Goal: Information Seeking & Learning: Check status

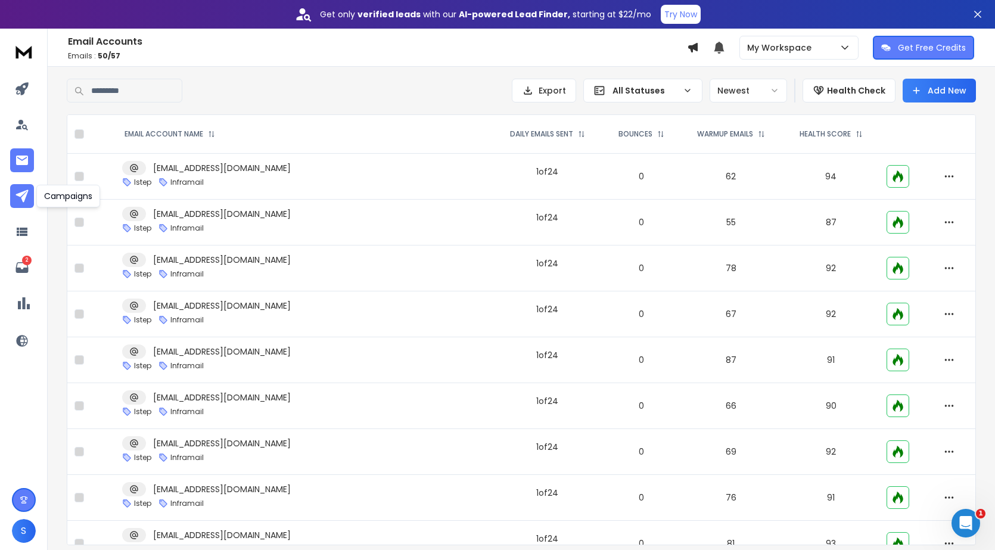
click at [29, 193] on link at bounding box center [22, 196] width 24 height 24
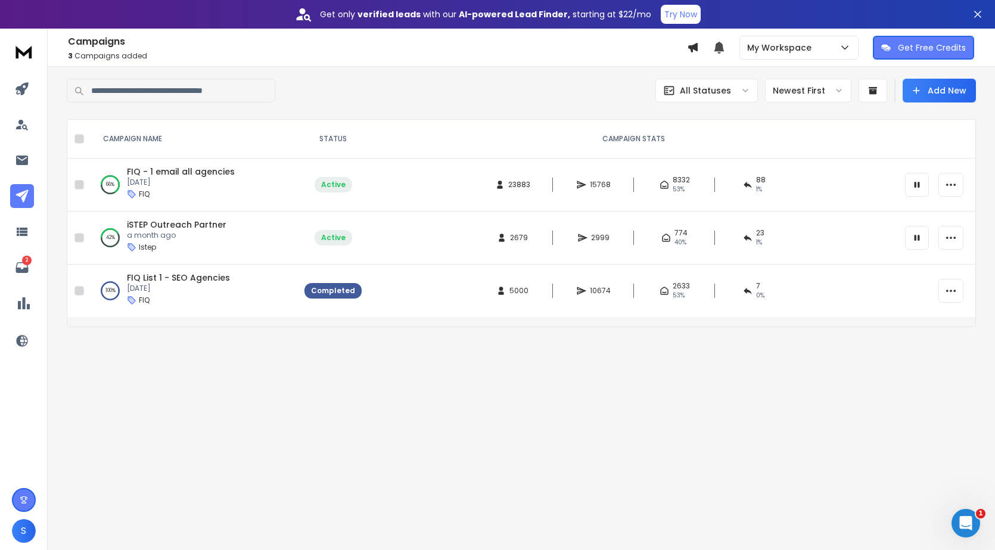
click at [979, 11] on icon at bounding box center [978, 14] width 11 height 11
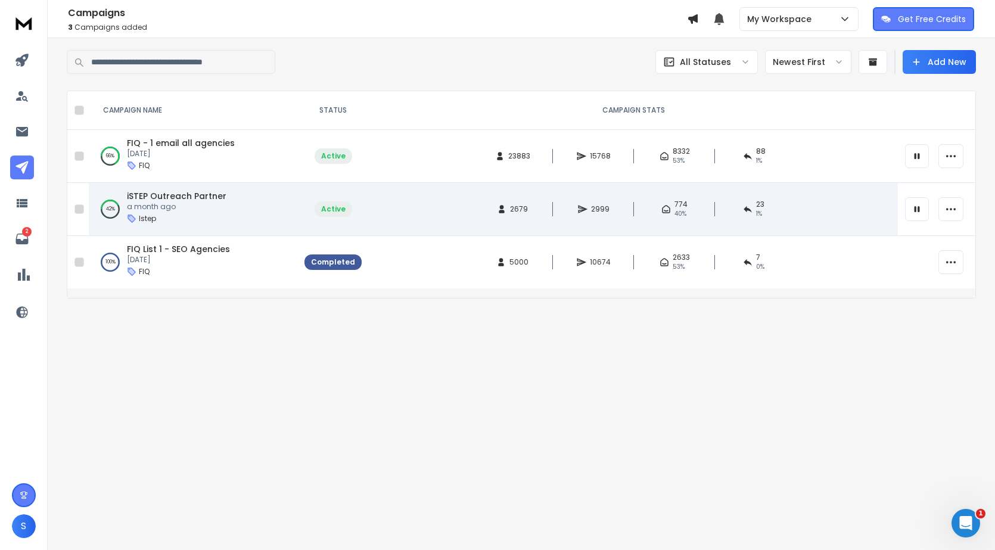
click at [199, 195] on span "iSTEP Outreach Partner" at bounding box center [177, 196] width 100 height 12
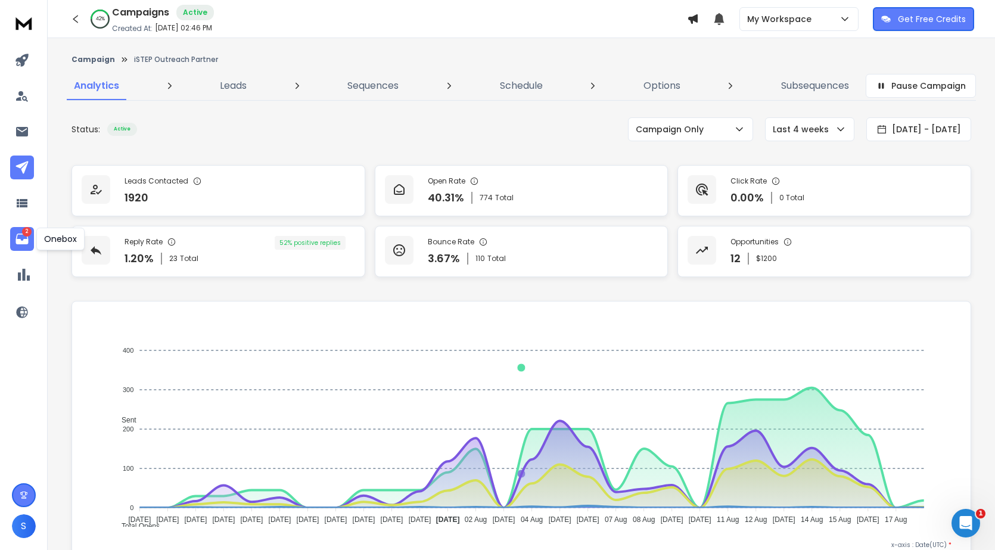
click at [20, 238] on icon at bounding box center [22, 239] width 14 height 14
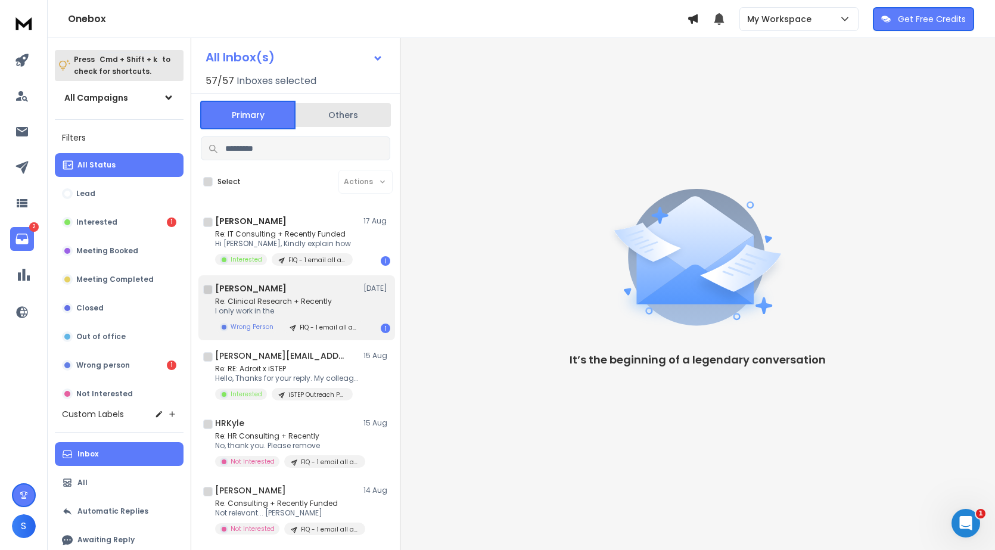
click at [296, 297] on p "Re: Clinical Research + Recently" at bounding box center [286, 302] width 143 height 10
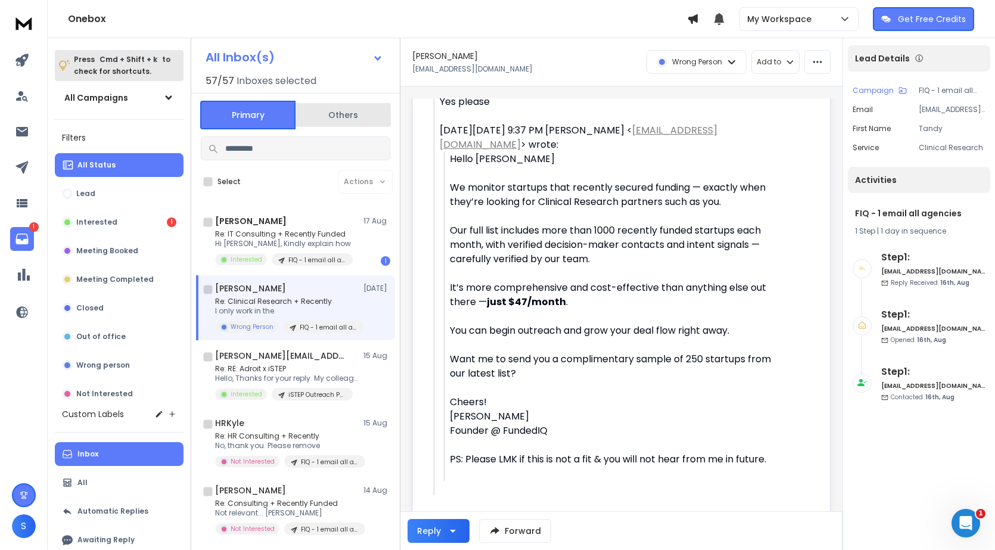
scroll to position [287, 0]
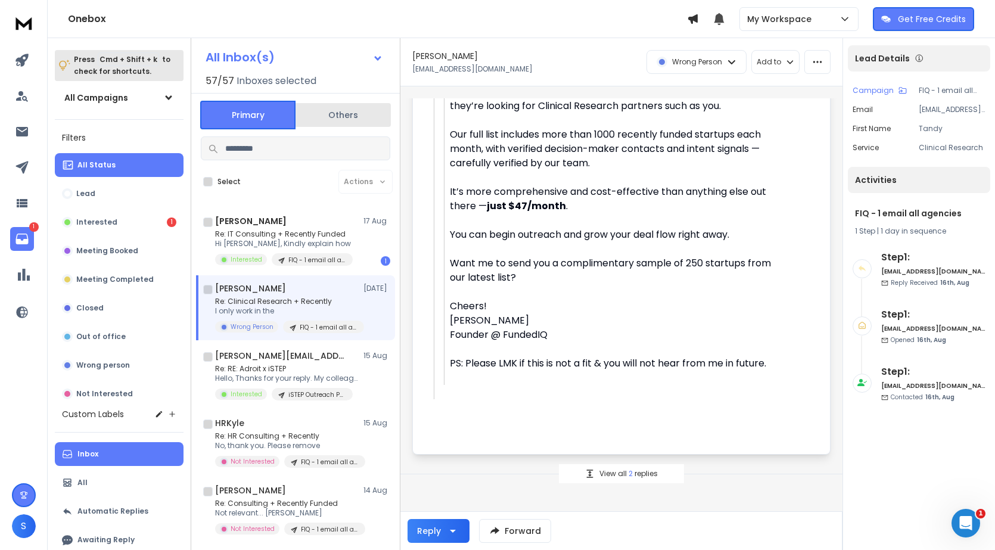
click at [651, 472] on p "View all 2 replies" at bounding box center [629, 474] width 58 height 10
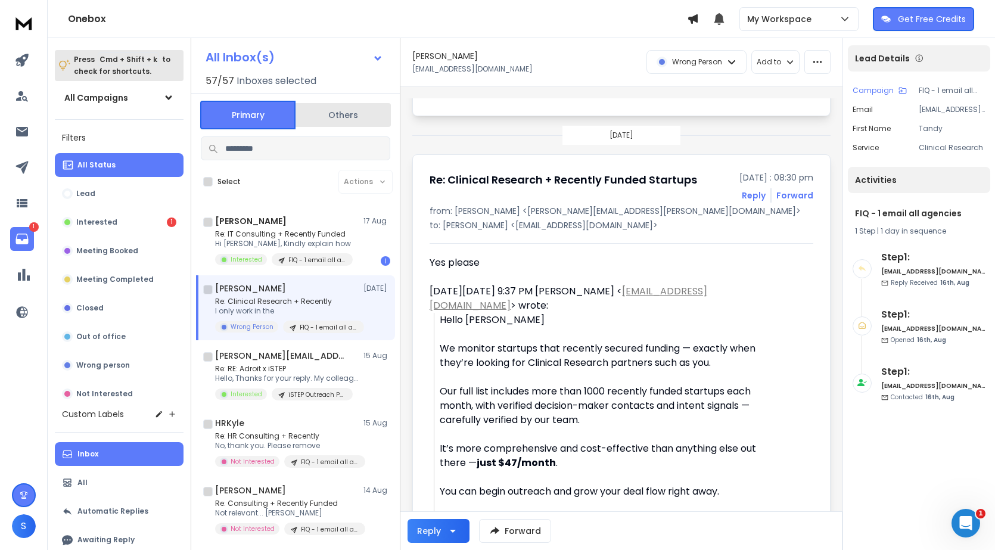
scroll to position [626, 0]
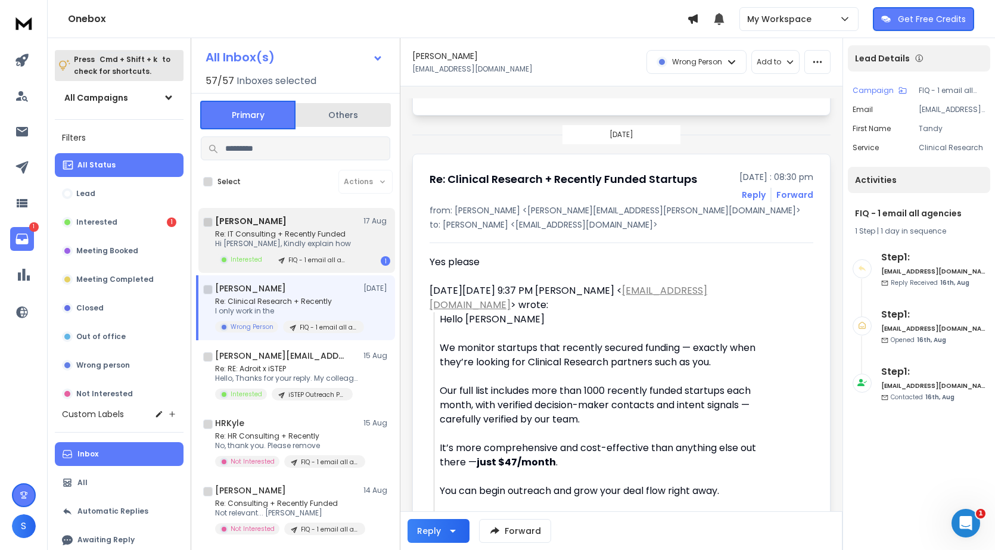
click at [291, 236] on p "Re: IT Consulting + Recently Funded" at bounding box center [284, 234] width 138 height 10
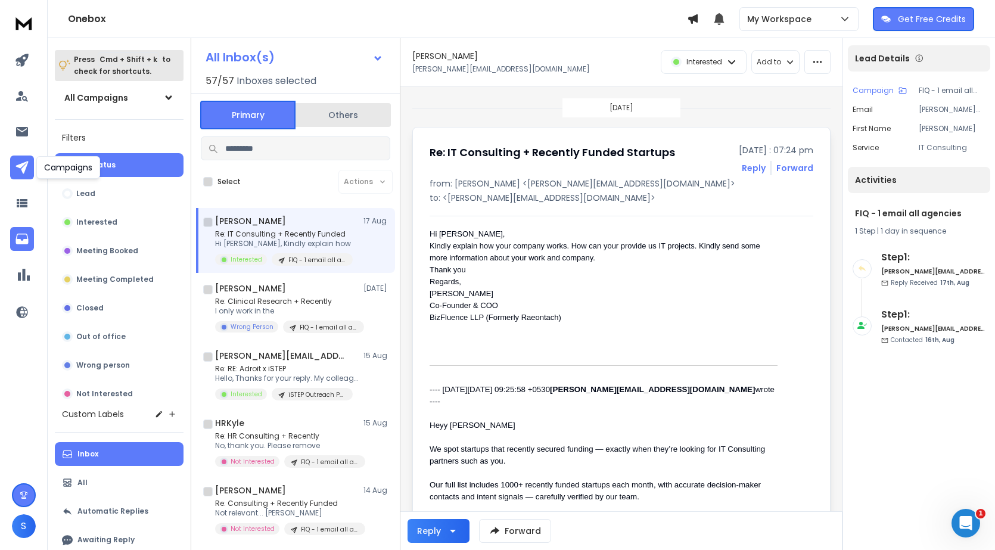
click at [24, 173] on icon at bounding box center [22, 167] width 14 height 14
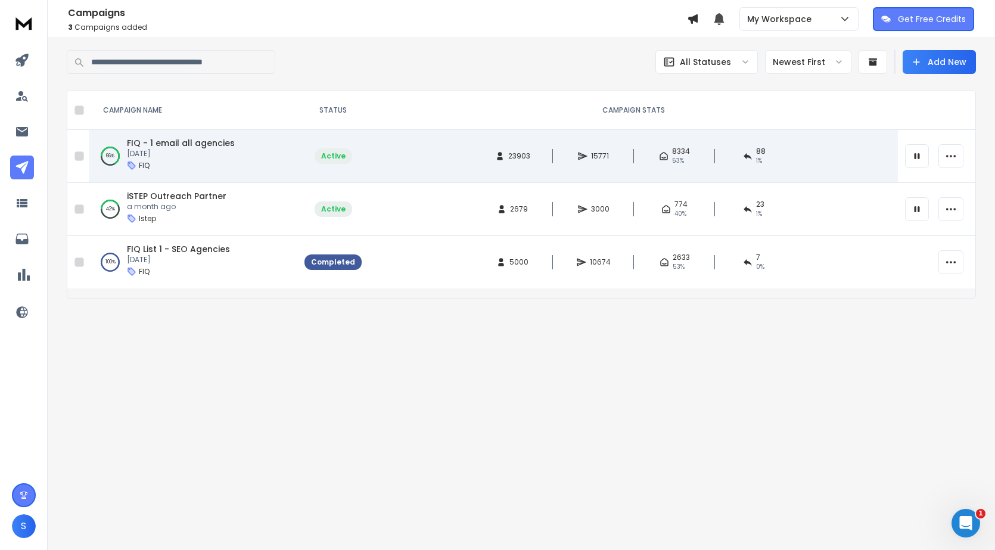
click at [915, 152] on icon at bounding box center [917, 156] width 11 height 11
click at [21, 135] on icon at bounding box center [22, 132] width 12 height 10
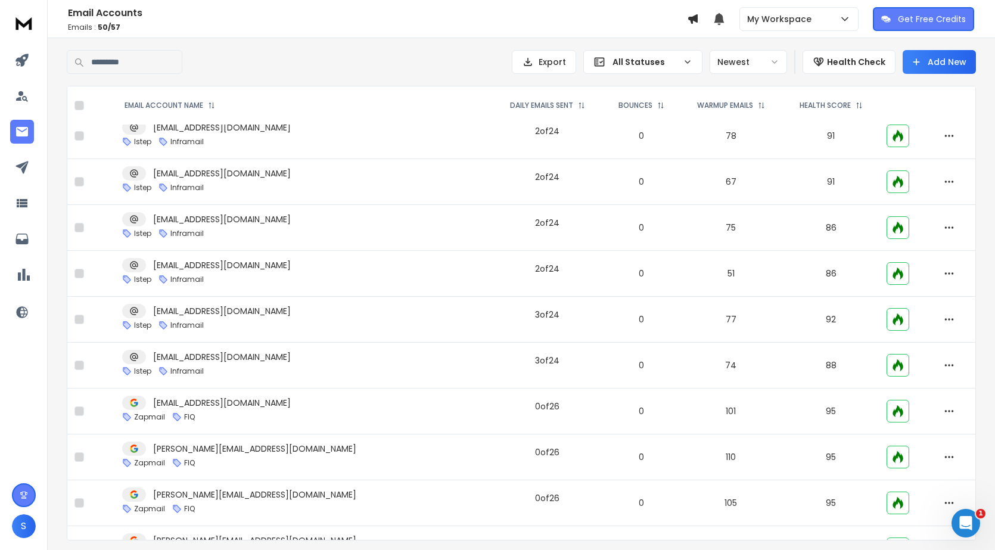
scroll to position [426, 0]
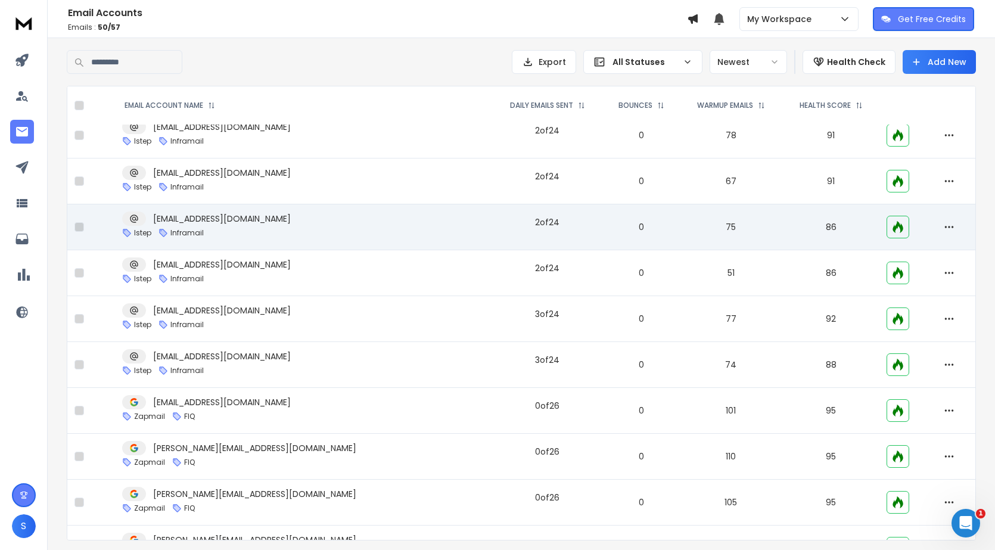
click at [364, 232] on div "Istep Inframail" at bounding box center [303, 233] width 362 height 10
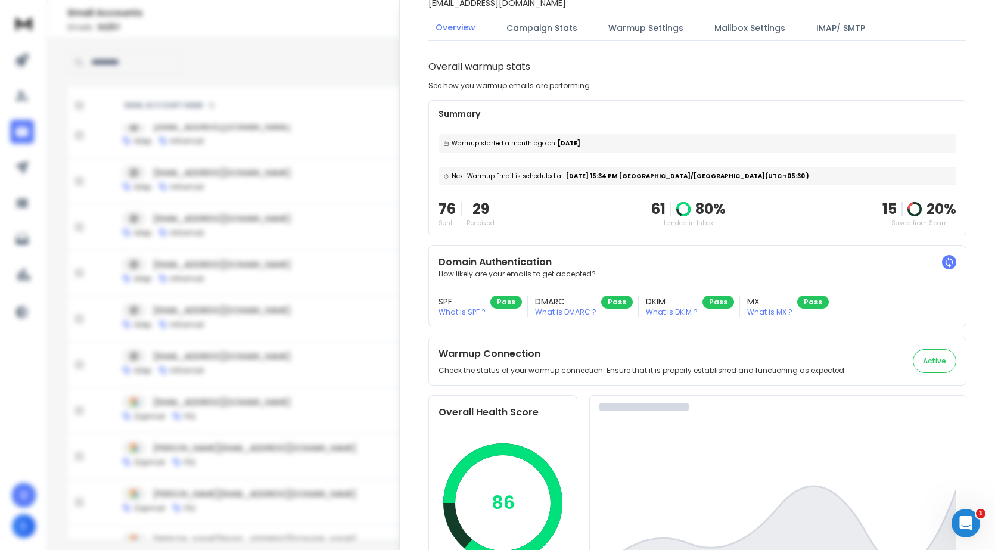
scroll to position [0, 0]
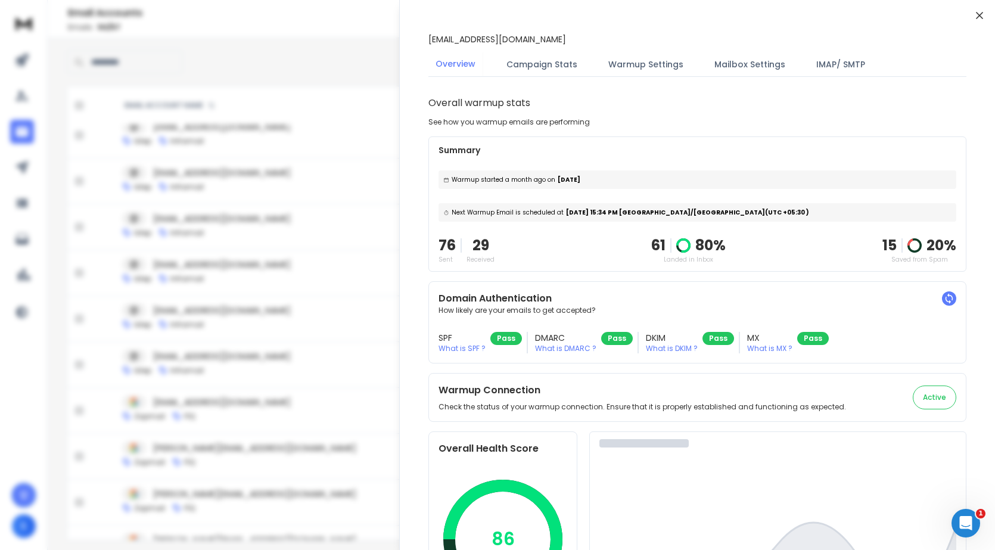
click at [978, 15] on icon "button" at bounding box center [980, 16] width 12 height 12
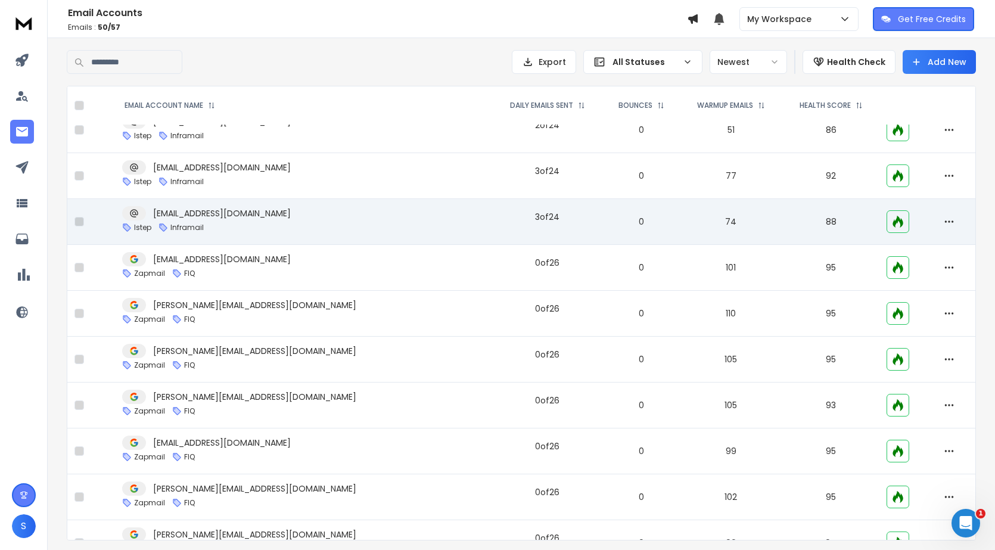
scroll to position [571, 0]
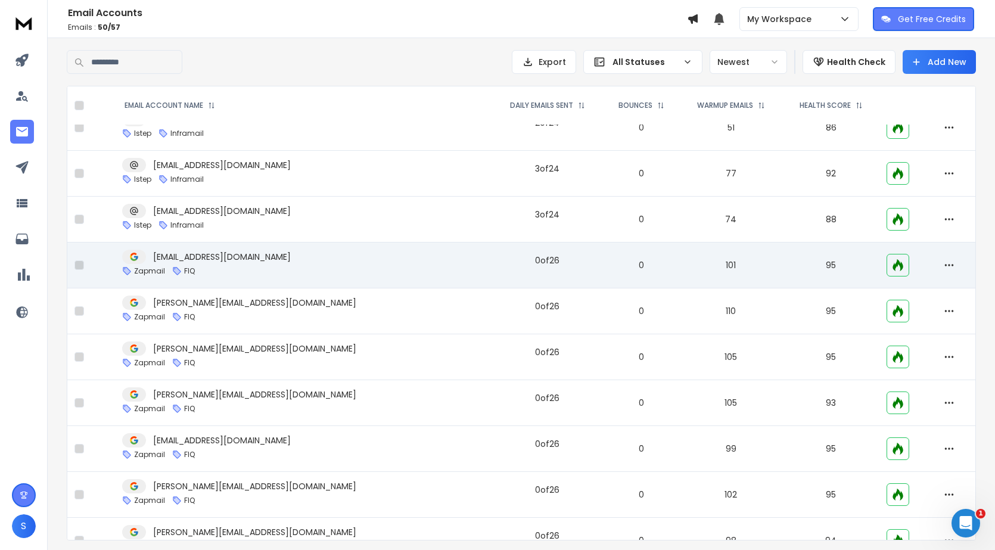
click at [362, 277] on td "[EMAIL_ADDRESS][DOMAIN_NAME] Zapmail FIQ" at bounding box center [303, 266] width 377 height 46
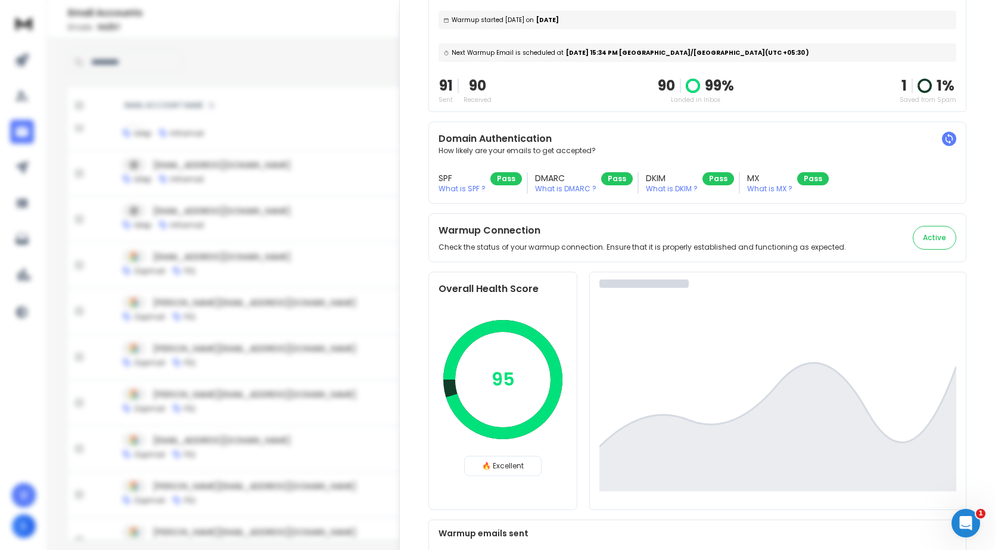
scroll to position [0, 0]
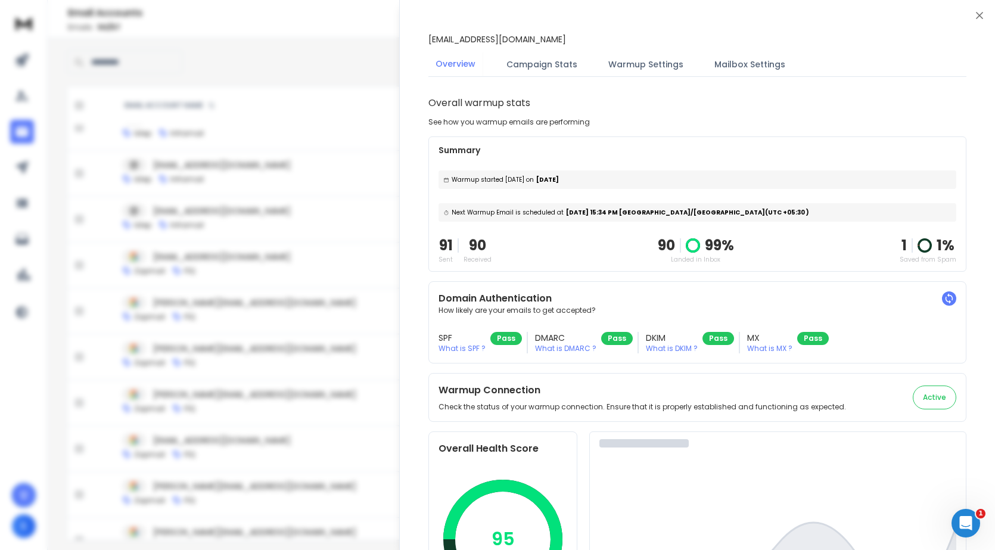
click at [379, 189] on div at bounding box center [497, 275] width 995 height 550
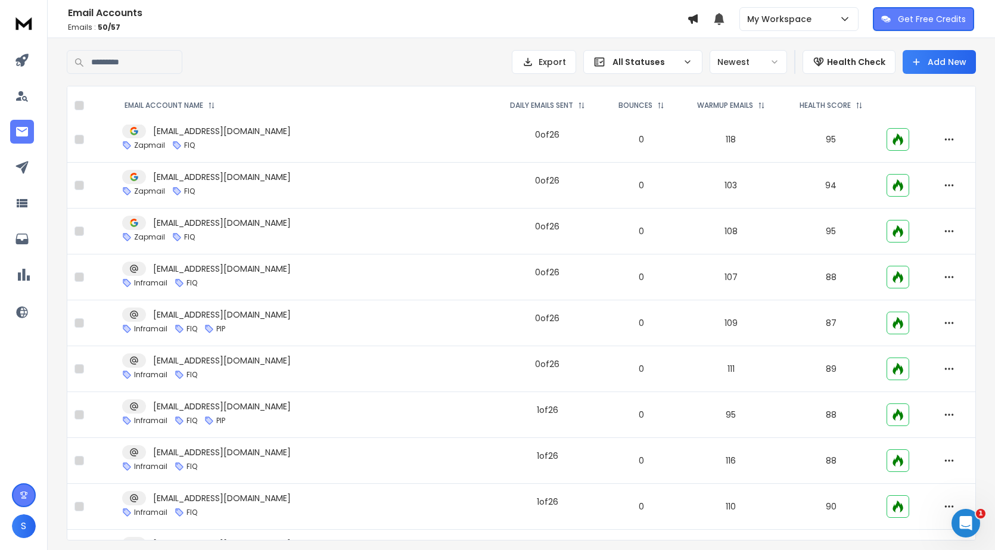
scroll to position [1022, 0]
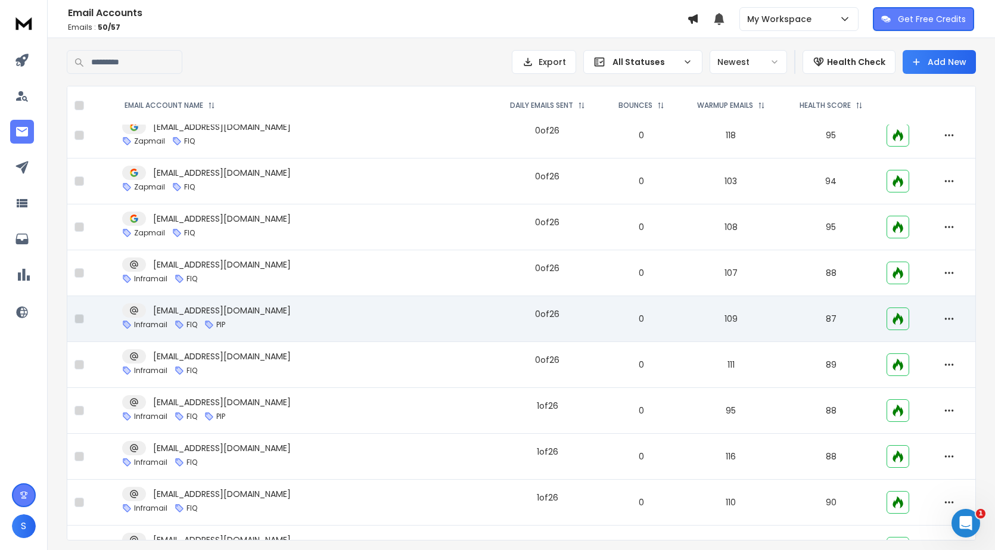
click at [304, 319] on td "[EMAIL_ADDRESS][DOMAIN_NAME] Inframail FIQ PIP" at bounding box center [303, 319] width 377 height 46
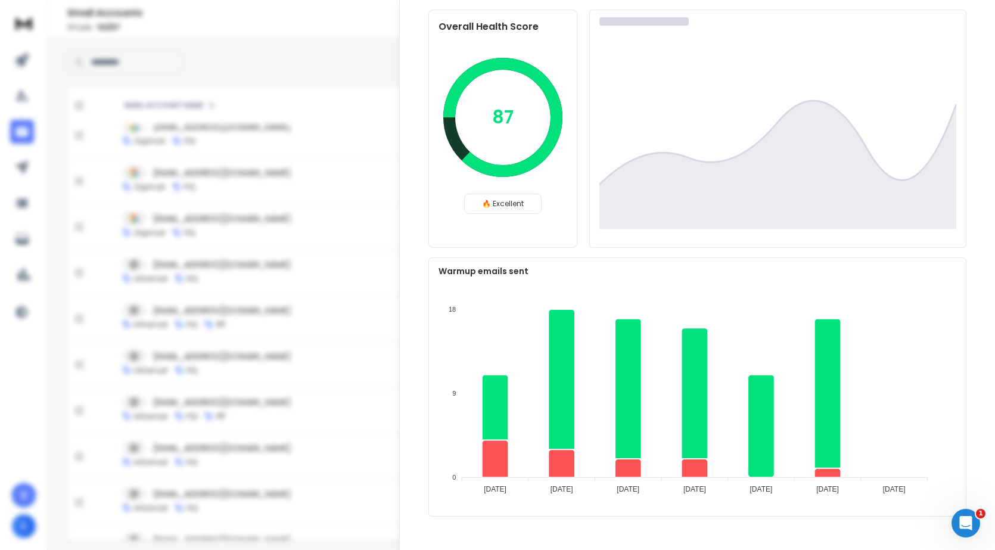
scroll to position [389, 0]
click at [367, 355] on div at bounding box center [497, 275] width 995 height 550
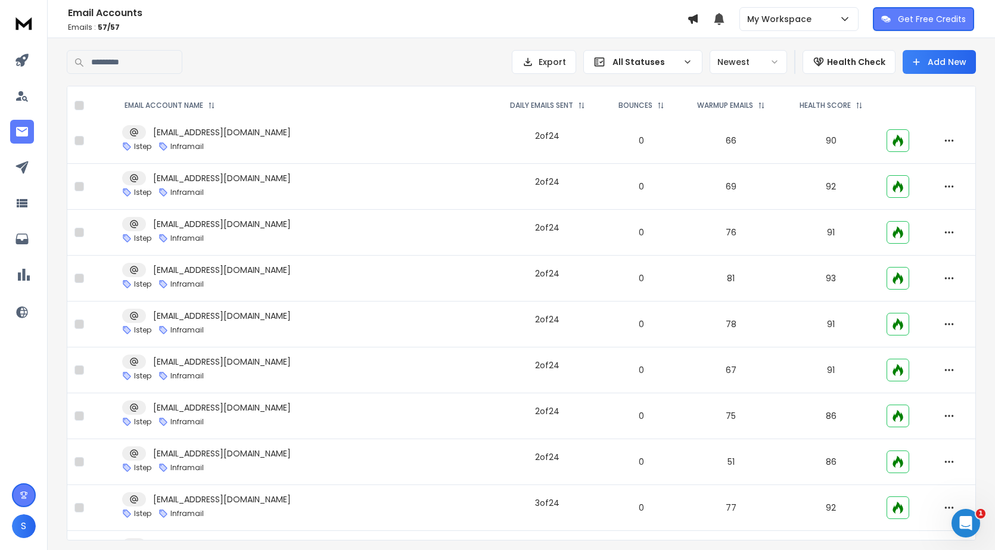
scroll to position [234, 0]
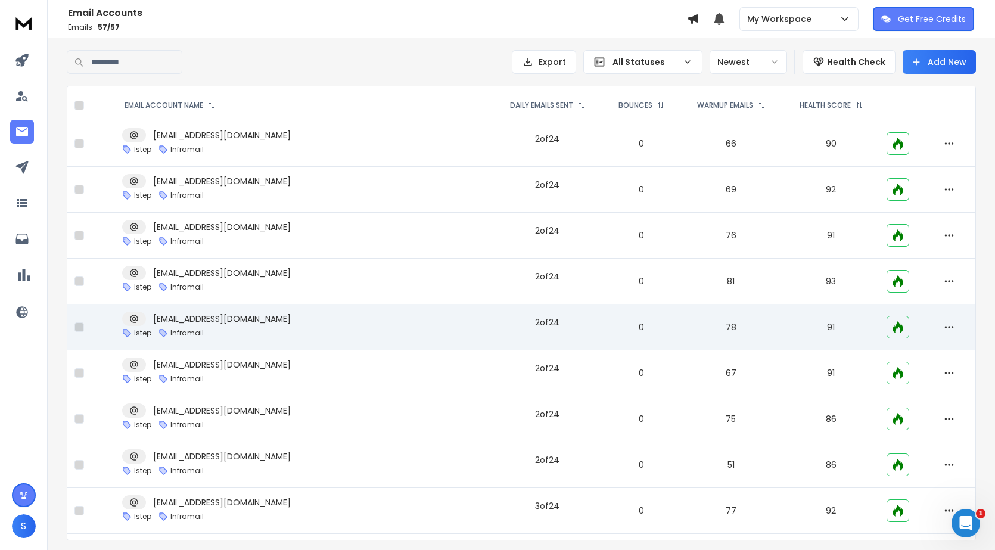
click at [324, 329] on div "Istep Inframail" at bounding box center [303, 333] width 362 height 10
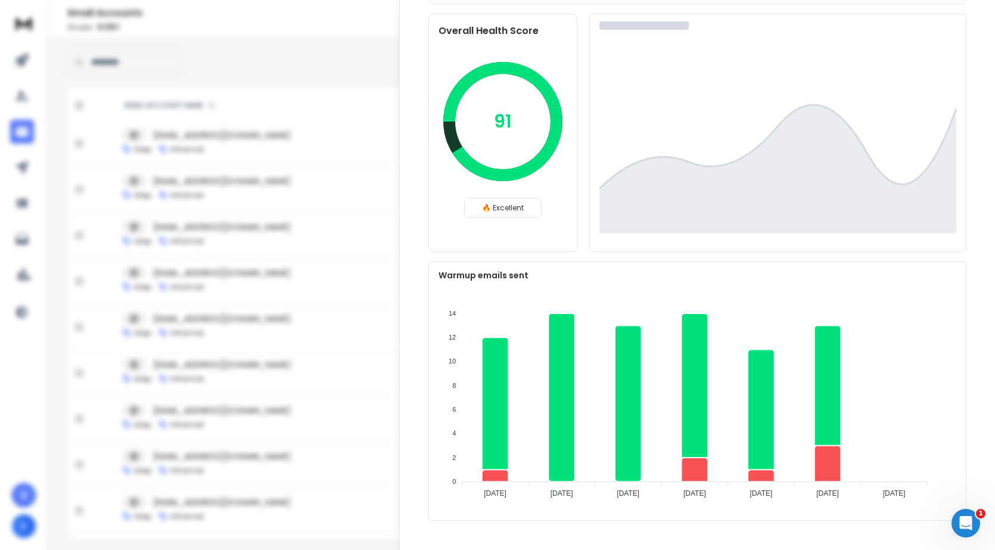
scroll to position [422, 0]
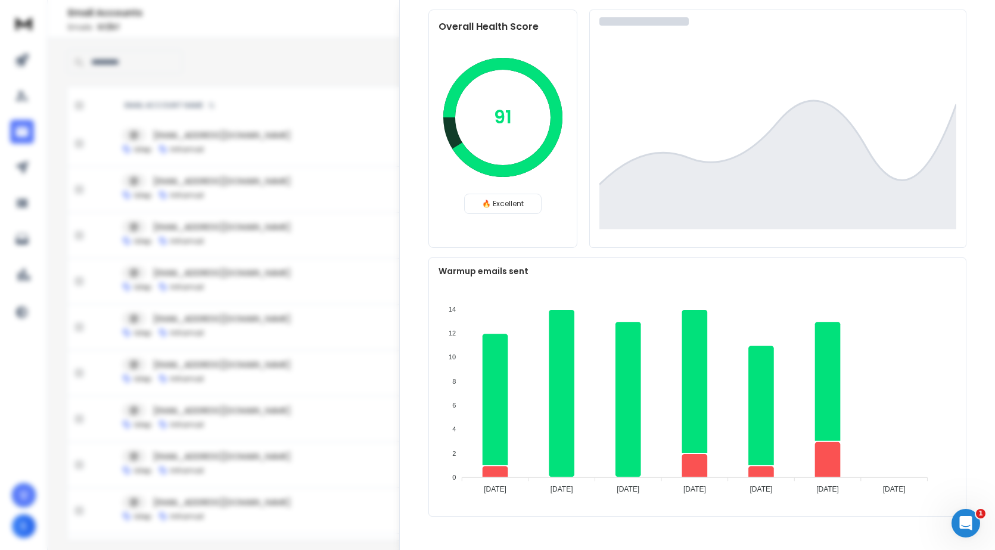
click at [392, 318] on div at bounding box center [497, 275] width 995 height 550
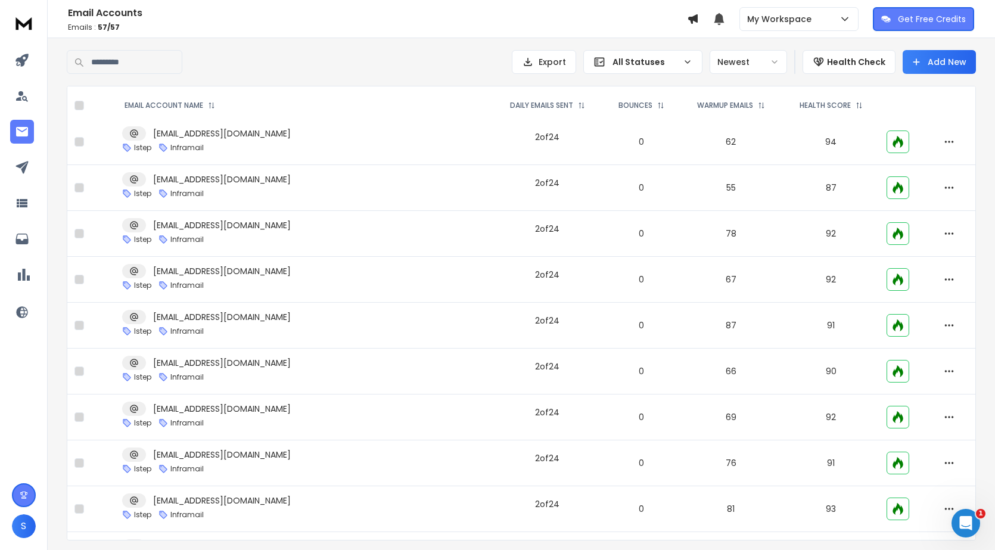
scroll to position [0, 0]
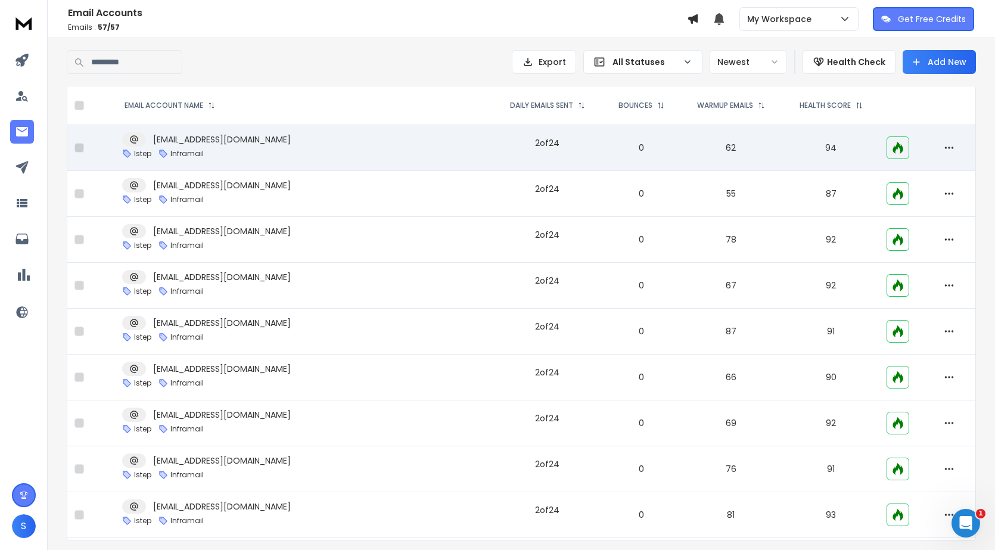
click at [350, 141] on div "[EMAIL_ADDRESS][DOMAIN_NAME]" at bounding box center [303, 139] width 362 height 14
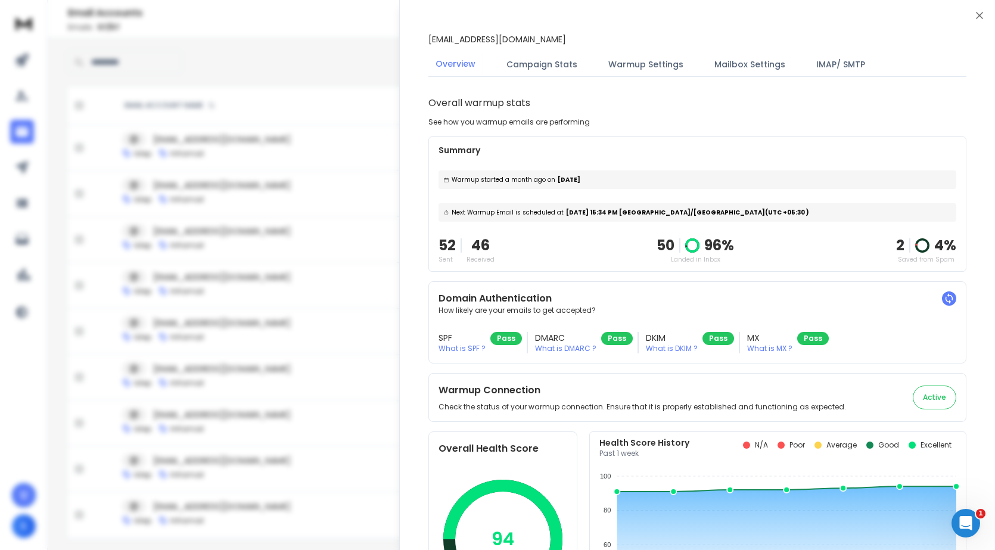
click at [553, 67] on button "Campaign Stats" at bounding box center [541, 64] width 85 height 26
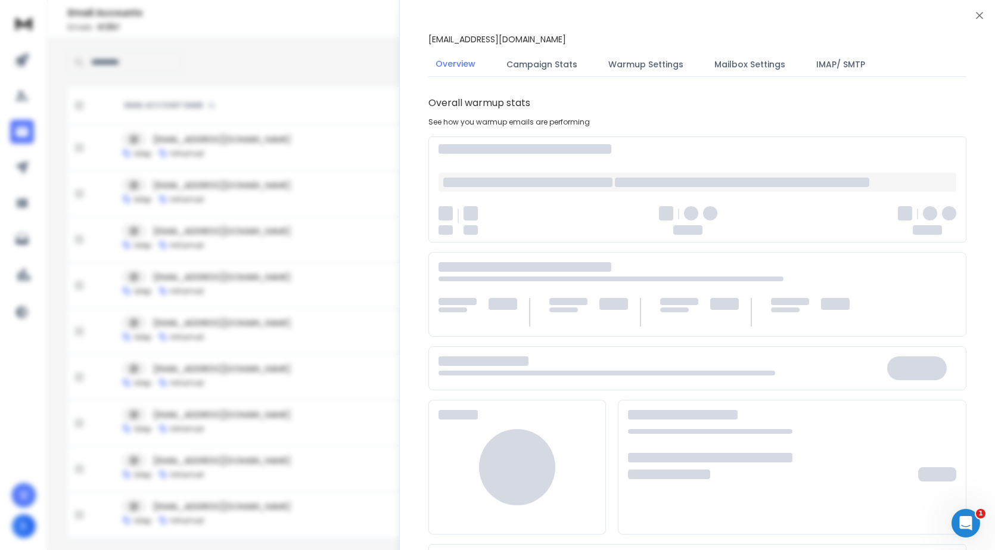
click at [388, 194] on div at bounding box center [497, 275] width 995 height 550
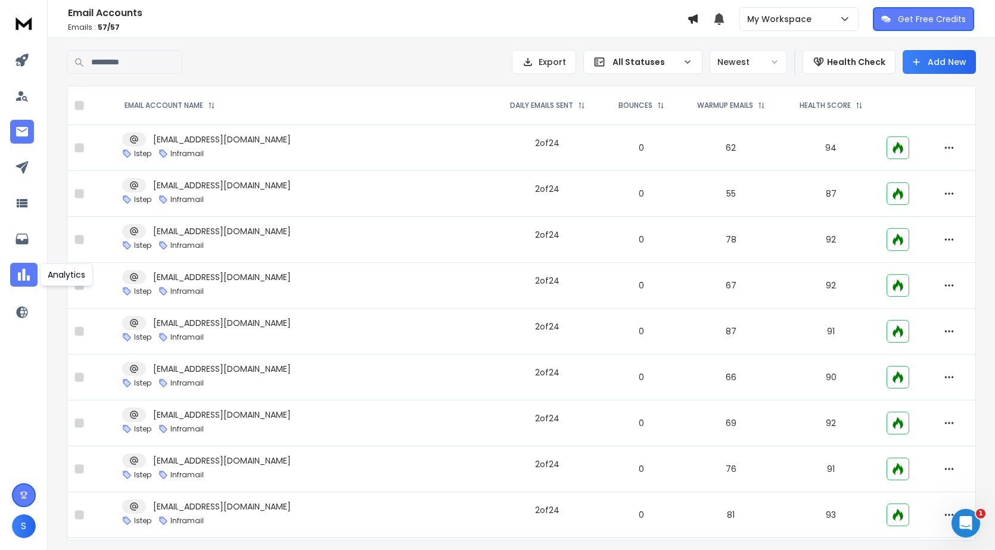
click at [24, 269] on icon at bounding box center [24, 275] width 12 height 12
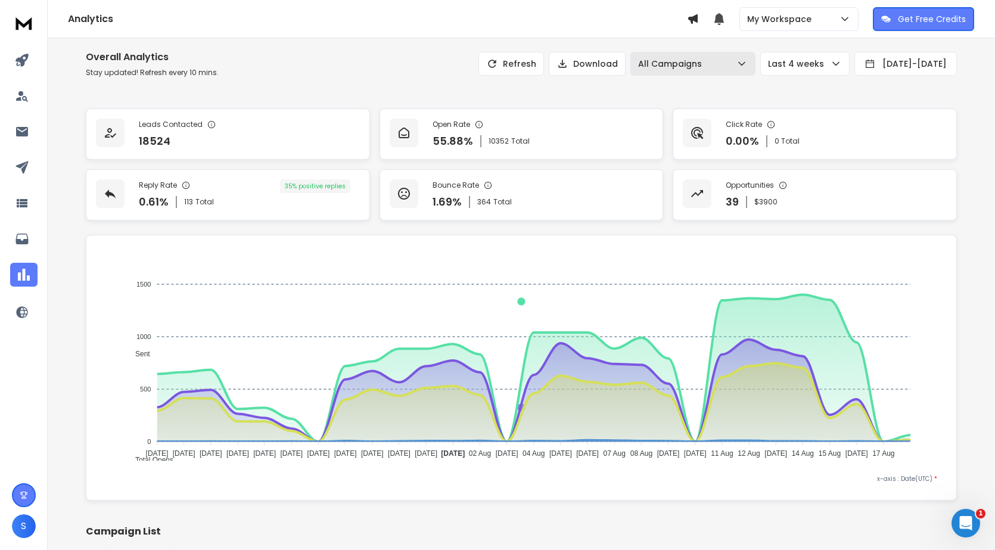
click at [649, 61] on p "All Campaigns" at bounding box center [672, 64] width 69 height 12
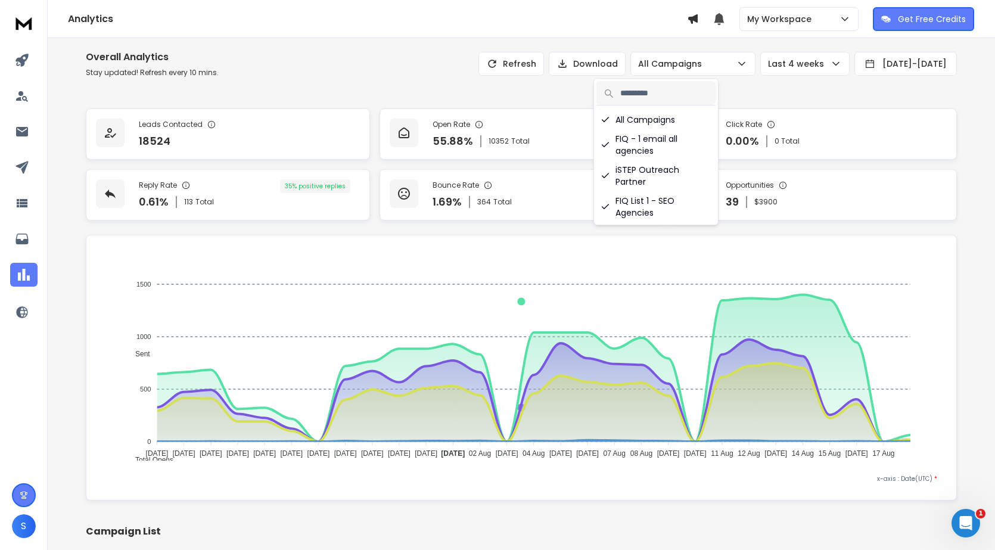
click at [534, 105] on div "Overall Analytics Stay updated! Refresh every 10 mins. Refresh Download All Cam…" at bounding box center [521, 403] width 871 height 707
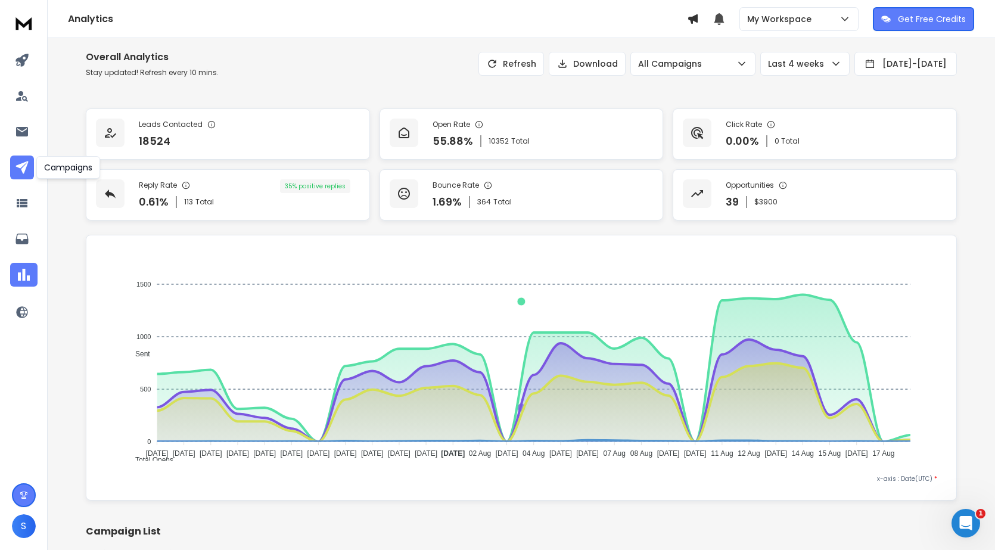
click at [20, 163] on icon at bounding box center [22, 167] width 14 height 14
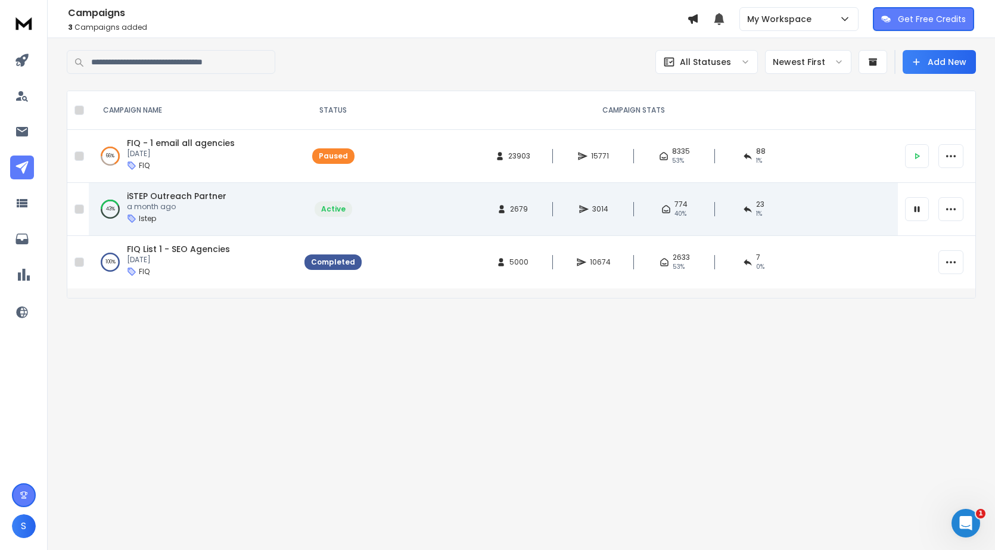
click at [955, 207] on icon "button" at bounding box center [951, 209] width 12 height 12
click at [205, 191] on span "iSTEP Outreach Partner" at bounding box center [177, 196] width 100 height 12
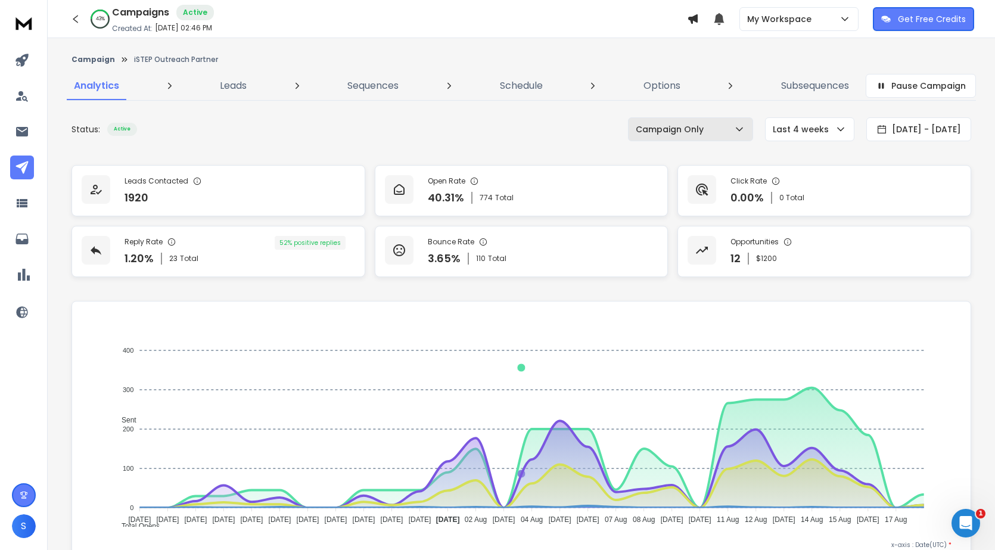
click at [636, 128] on p "Campaign Only" at bounding box center [672, 129] width 73 height 12
click at [559, 134] on div "Status: Active Pause Campaign Campaign Only Last 4 weeks [DATE] - [DATE]" at bounding box center [522, 129] width 900 height 24
